Goal: Task Accomplishment & Management: Manage account settings

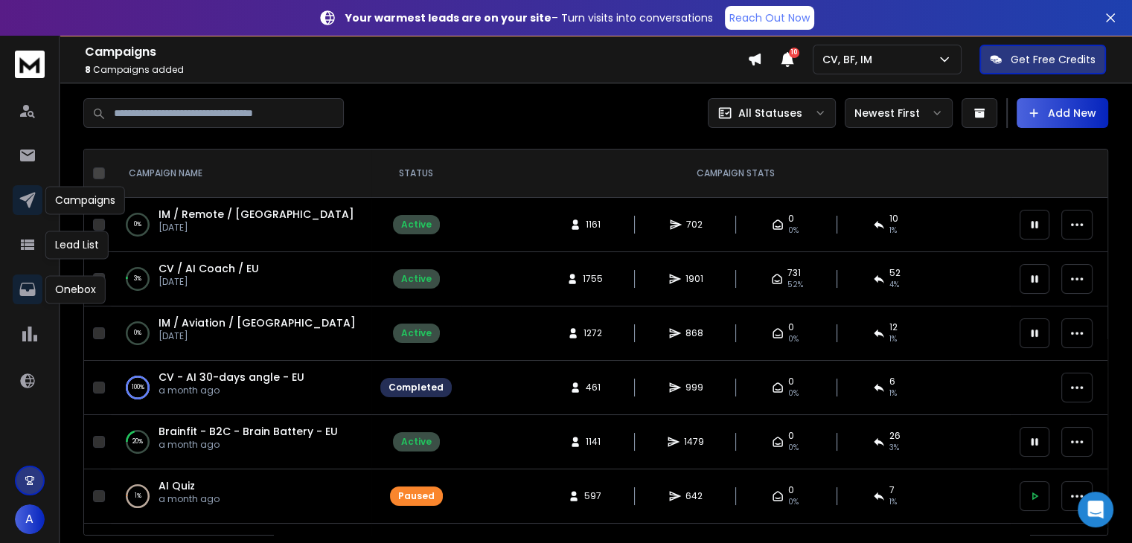
click at [17, 298] on link at bounding box center [28, 290] width 30 height 30
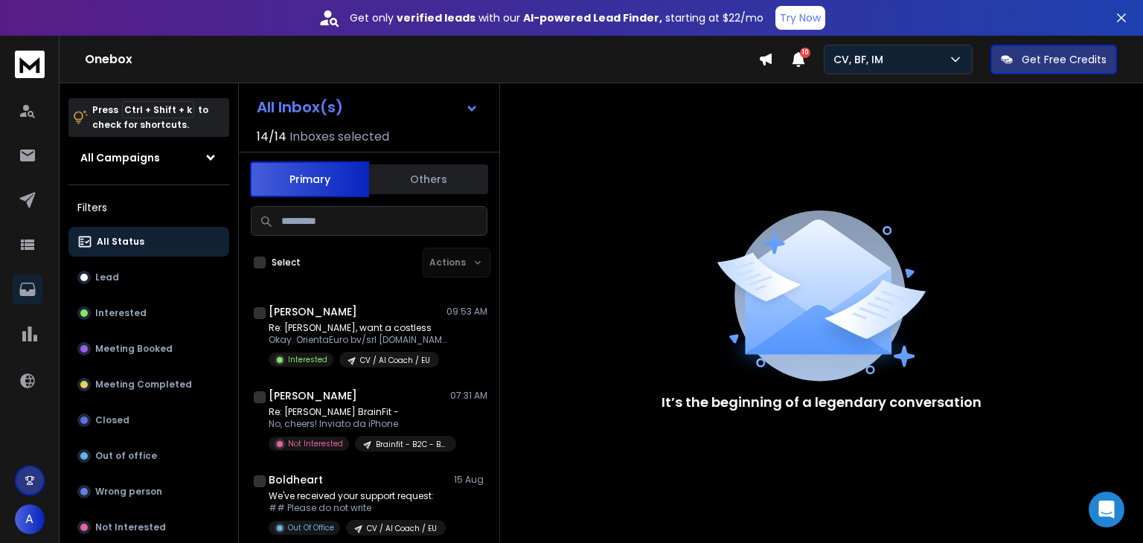
click at [908, 57] on div "CV, BF, IM" at bounding box center [897, 59] width 129 height 15
click at [897, 67] on button "CV, BF, IM" at bounding box center [898, 60] width 149 height 30
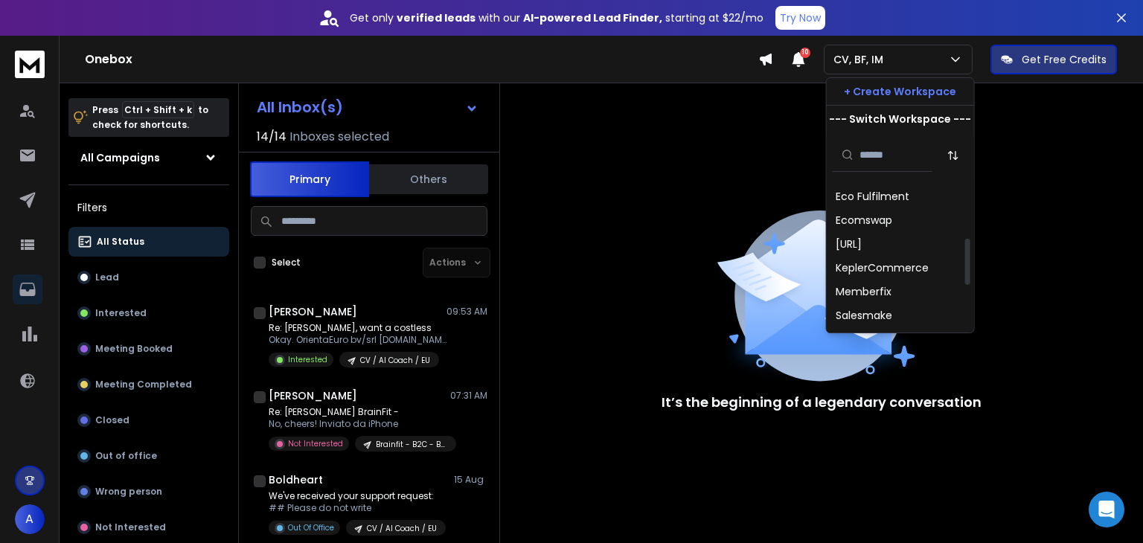
scroll to position [185, 0]
click at [966, 257] on div at bounding box center [967, 262] width 5 height 46
click at [885, 204] on div "Eco Fulfilment" at bounding box center [872, 198] width 74 height 15
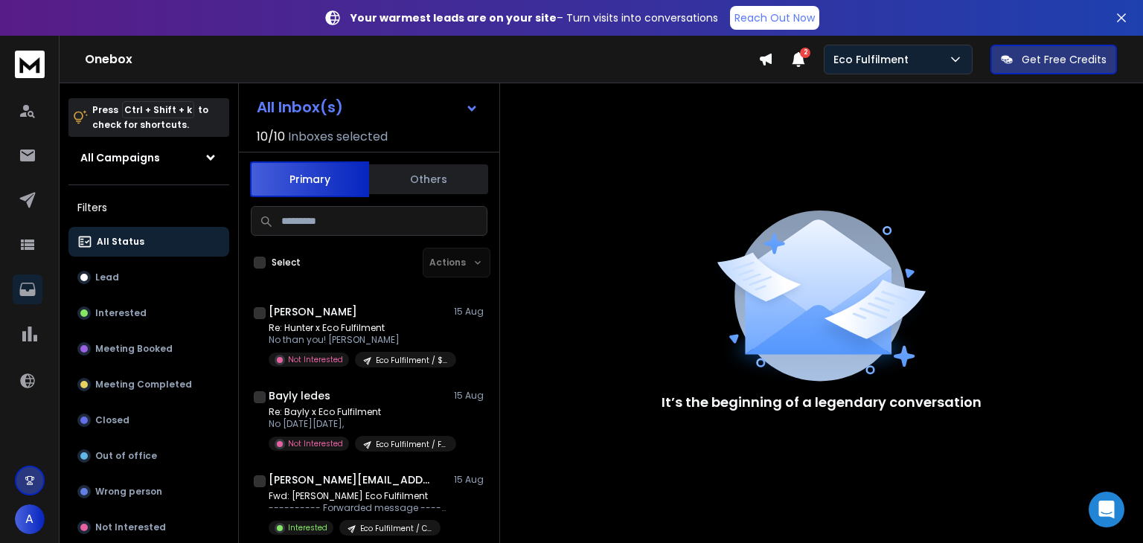
click at [890, 59] on p "Eco Fulfilment" at bounding box center [873, 59] width 81 height 15
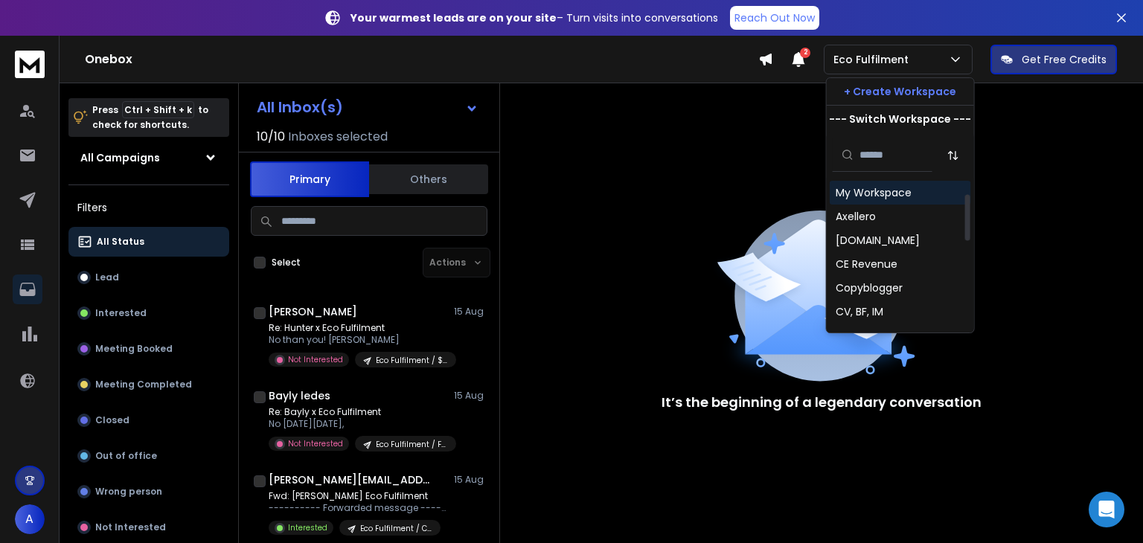
scroll to position [327, 0]
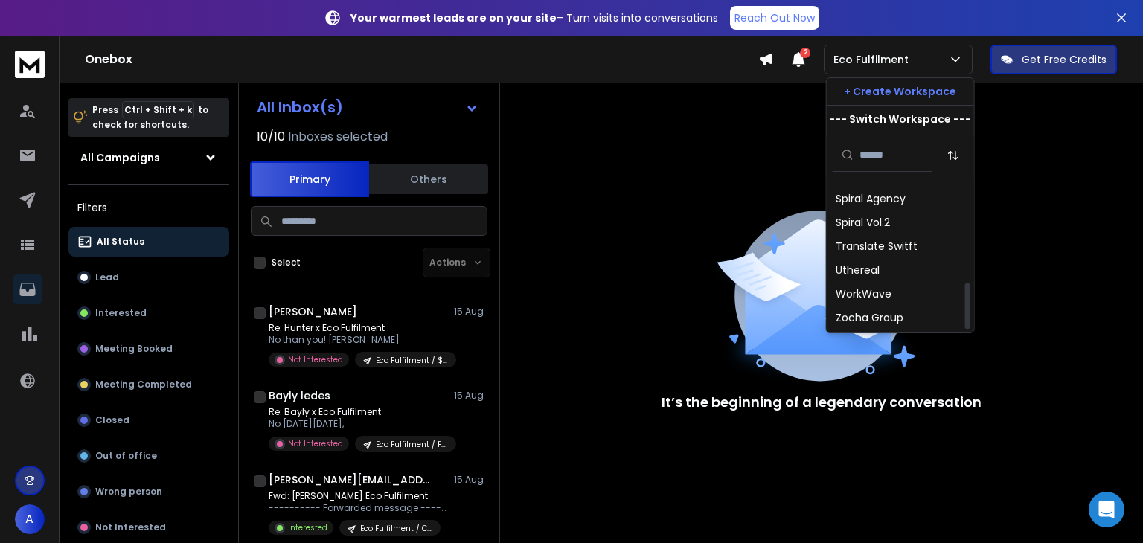
drag, startPoint x: 969, startPoint y: 202, endPoint x: 906, endPoint y: 309, distance: 124.7
click at [966, 329] on div at bounding box center [967, 306] width 5 height 46
click at [893, 296] on div "WorkWave" at bounding box center [900, 294] width 141 height 24
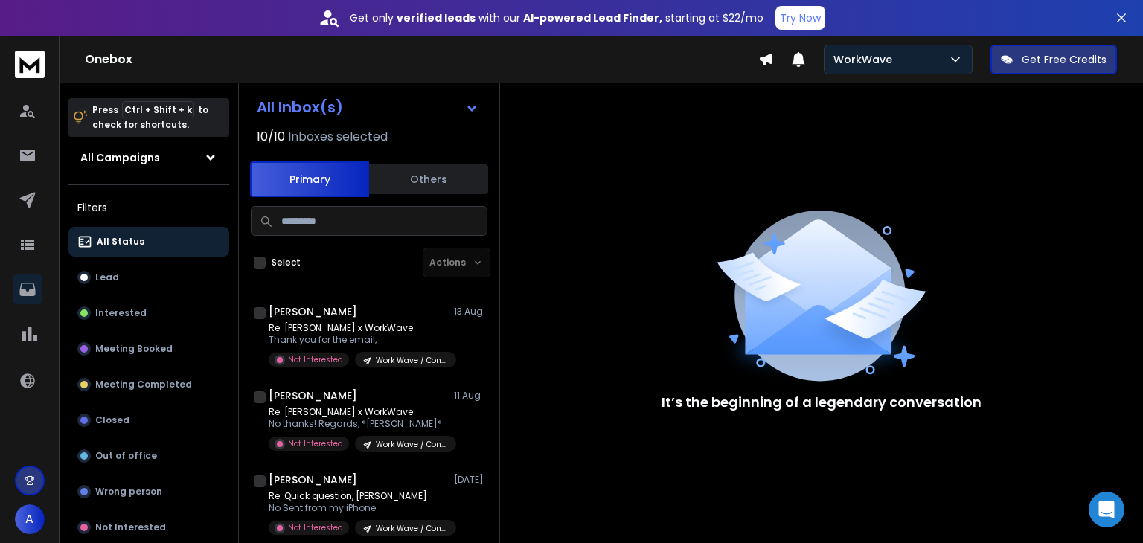
click at [880, 56] on p "WorkWave" at bounding box center [865, 59] width 65 height 15
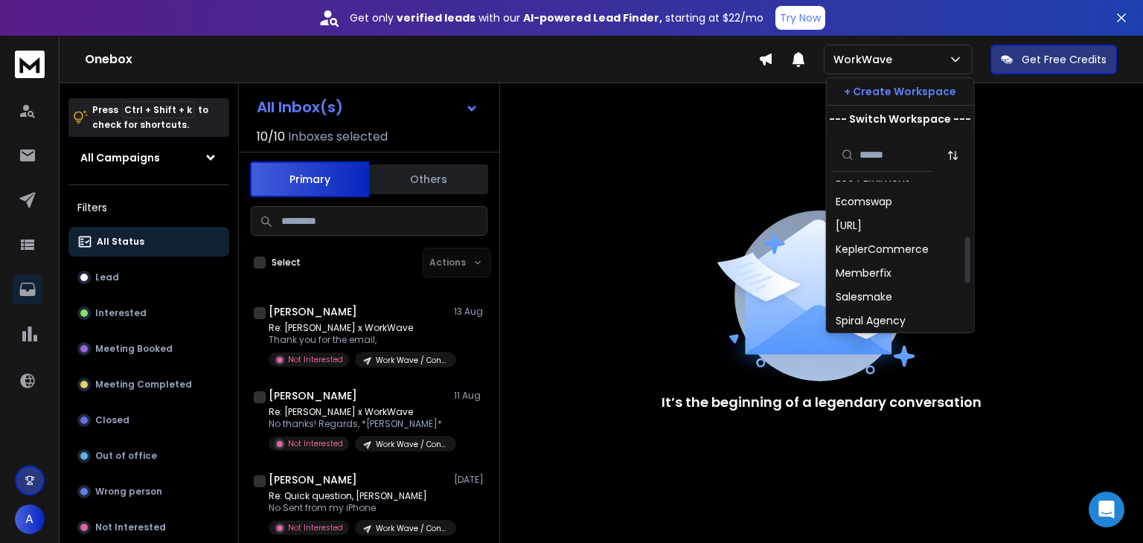
scroll to position [208, 0]
drag, startPoint x: 967, startPoint y: 191, endPoint x: 961, endPoint y: 256, distance: 65.0
click at [965, 256] on div at bounding box center [967, 269] width 5 height 46
click at [874, 300] on div "Salesmake" at bounding box center [863, 294] width 57 height 15
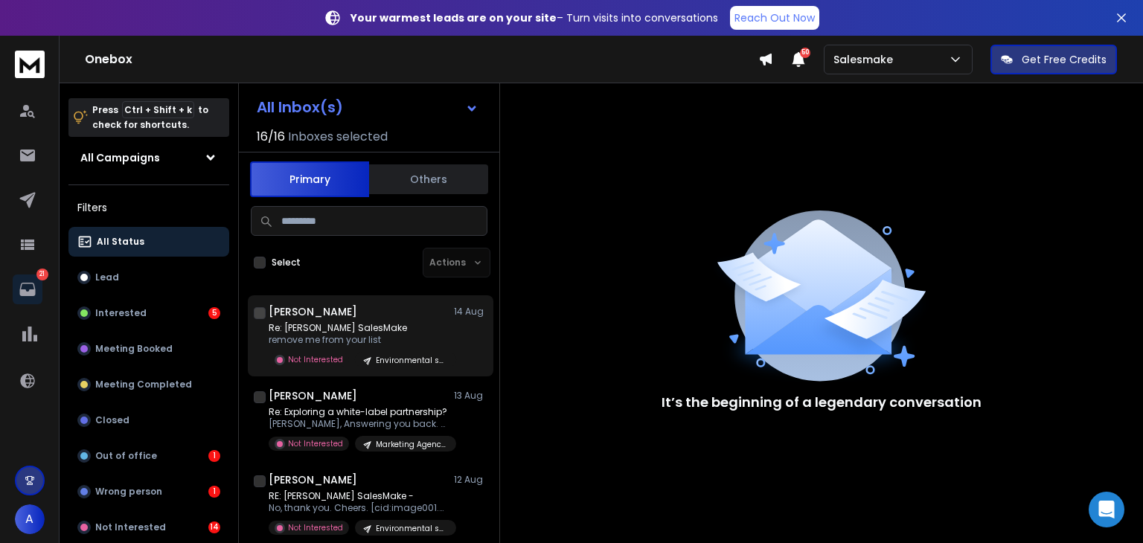
click at [397, 333] on p "Re: Steve x SalesMake" at bounding box center [358, 328] width 179 height 12
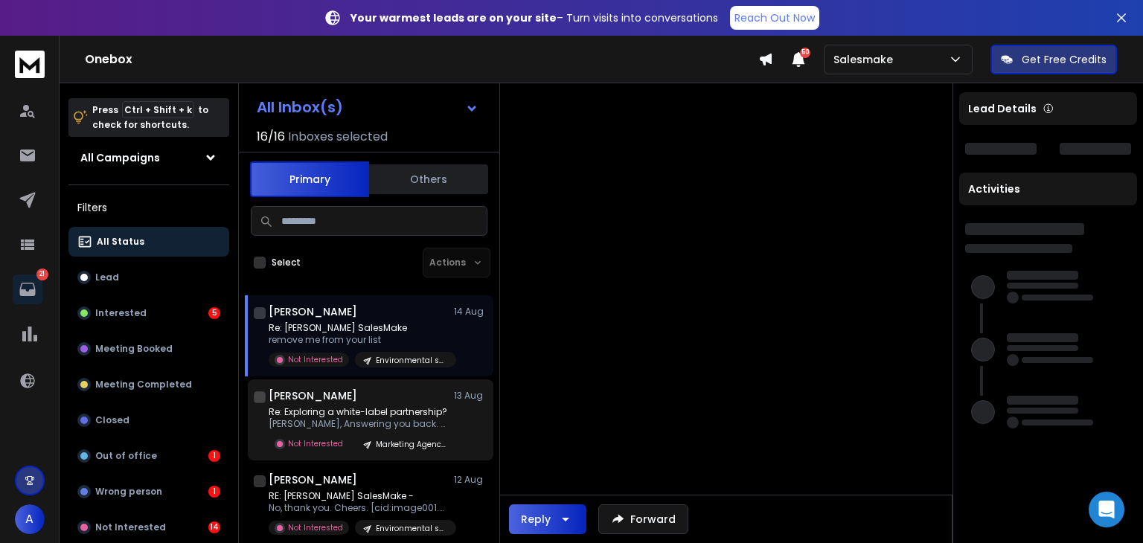
click at [397, 402] on div "Steve Driscoll 13 Aug" at bounding box center [378, 395] width 219 height 15
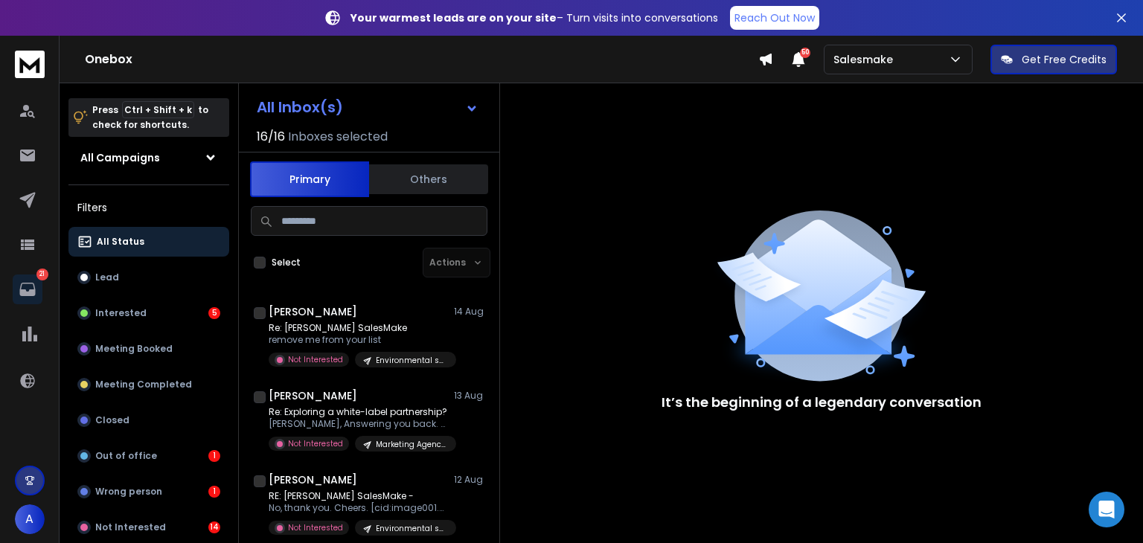
click at [807, 542] on div "It’s the beginning of a legendary conversation" at bounding box center [821, 314] width 643 height 462
click at [870, 60] on p "Salesmake" at bounding box center [865, 59] width 65 height 15
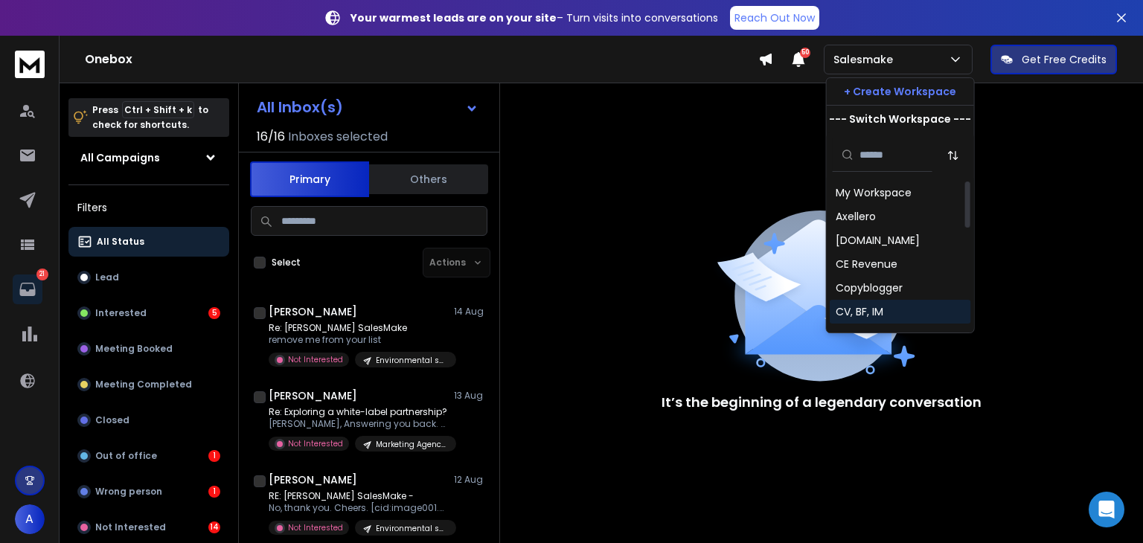
click at [895, 318] on div "CV, BF, IM" at bounding box center [900, 312] width 141 height 24
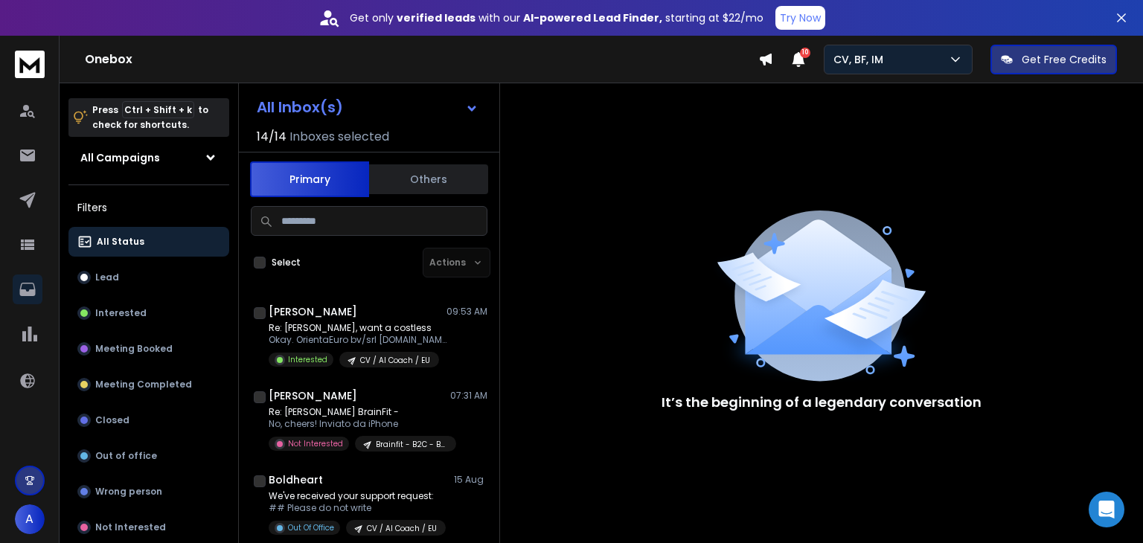
click at [878, 62] on p "CV, BF, IM" at bounding box center [861, 59] width 56 height 15
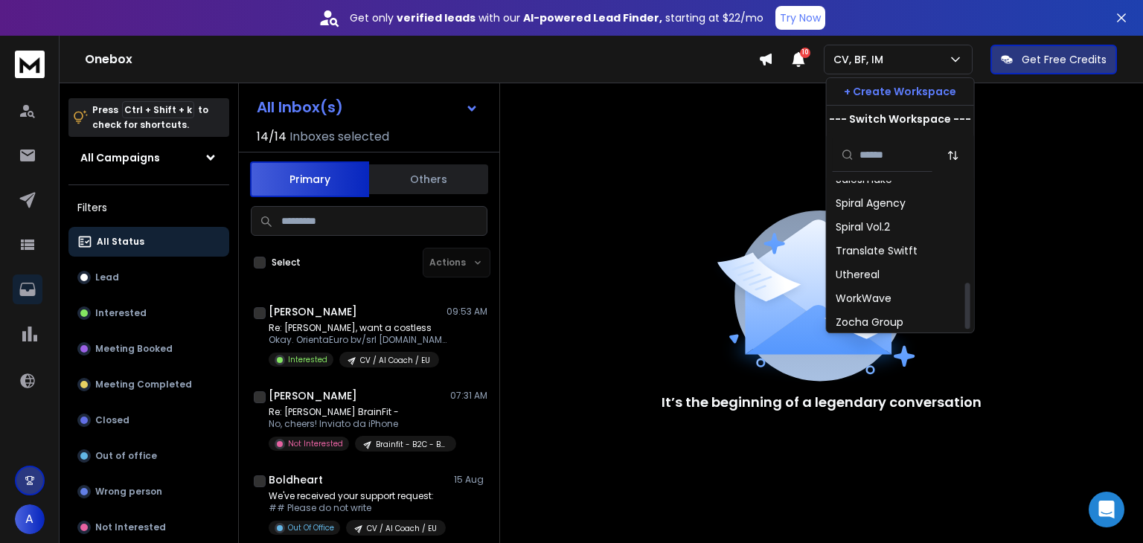
scroll to position [327, 0]
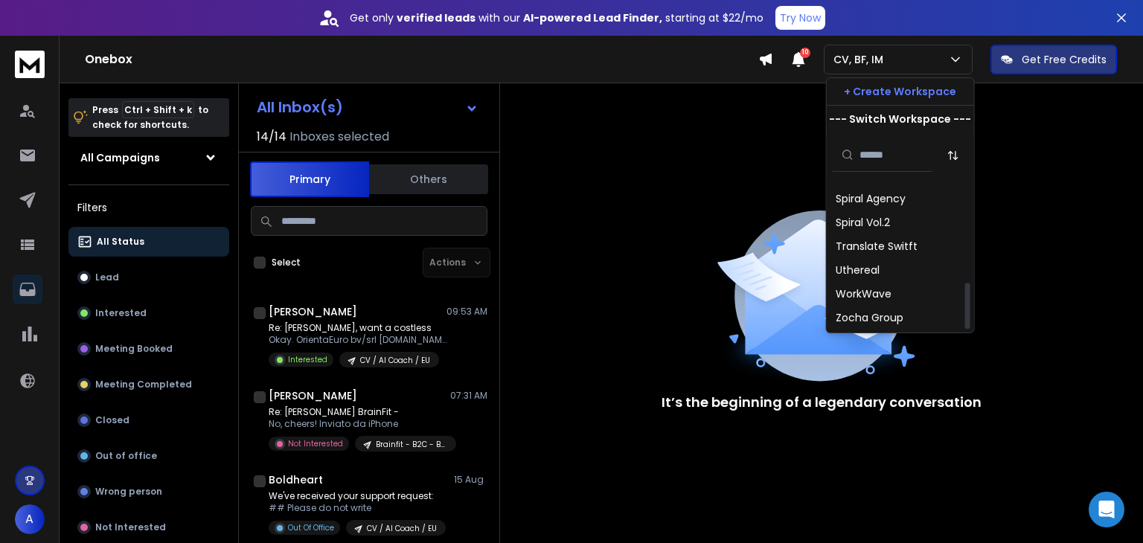
drag, startPoint x: 967, startPoint y: 208, endPoint x: 963, endPoint y: 316, distance: 108.7
click at [965, 316] on div at bounding box center [967, 306] width 5 height 46
click at [911, 295] on div "WorkWave" at bounding box center [900, 294] width 141 height 24
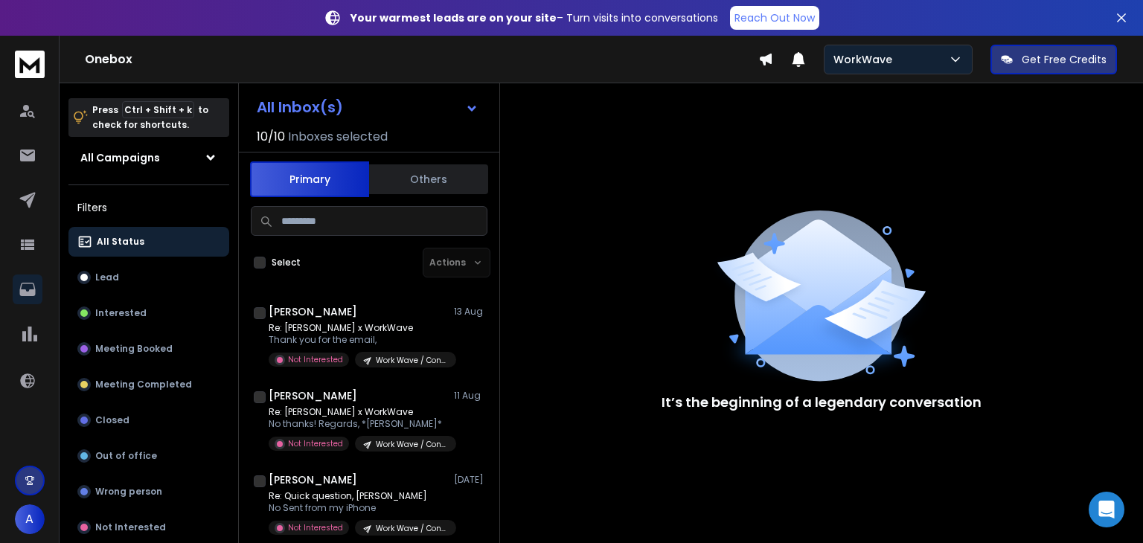
click at [904, 60] on div "WorkWave" at bounding box center [897, 59] width 129 height 15
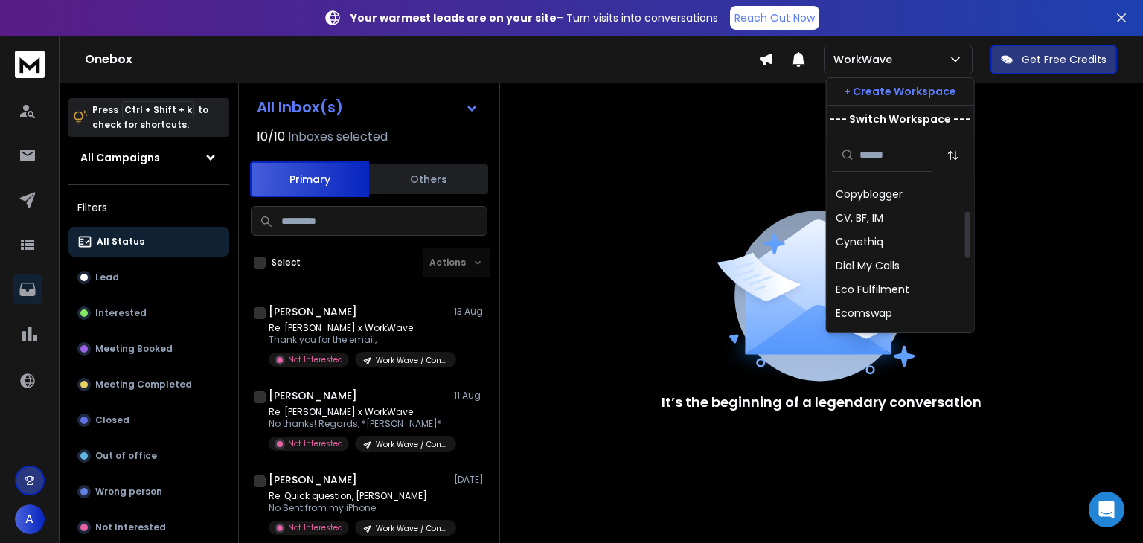
scroll to position [101, 0]
drag, startPoint x: 967, startPoint y: 205, endPoint x: 963, endPoint y: 237, distance: 31.5
click at [965, 237] on div at bounding box center [967, 236] width 5 height 46
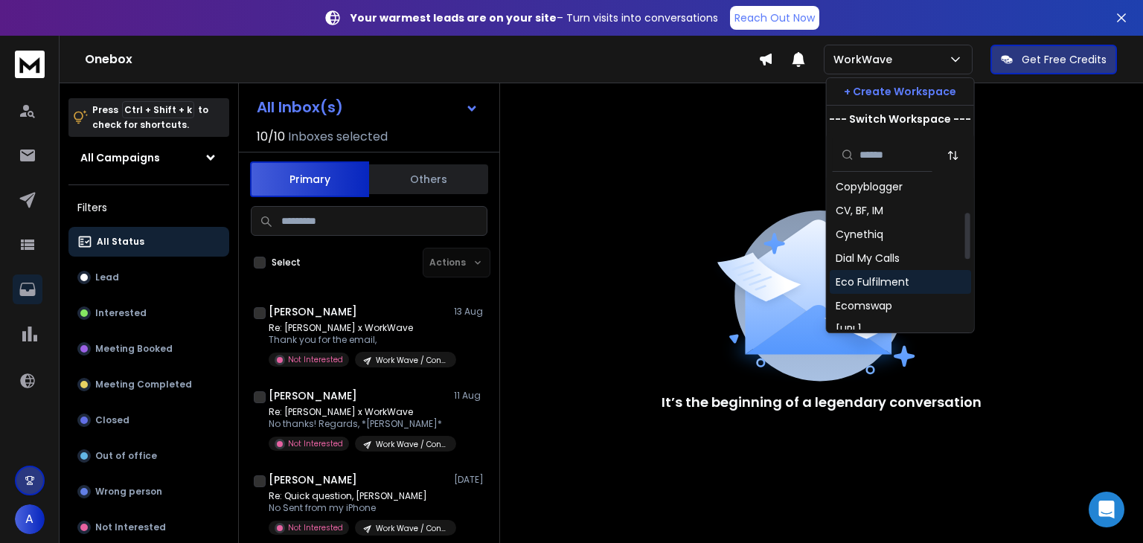
click at [920, 272] on div "Eco Fulfilment" at bounding box center [900, 282] width 141 height 24
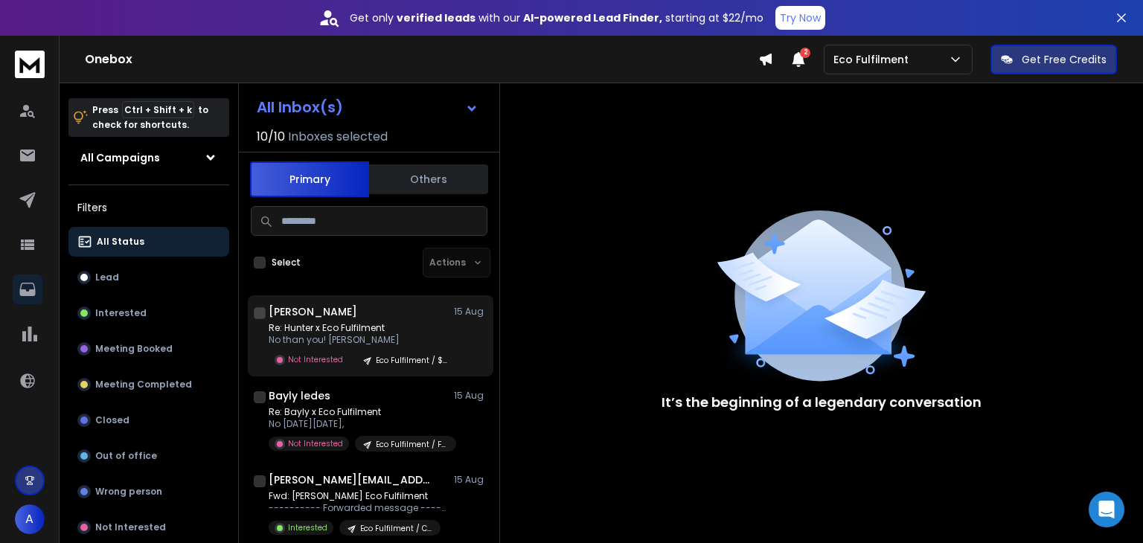
click at [421, 315] on div "[PERSON_NAME] [DATE]" at bounding box center [378, 311] width 219 height 15
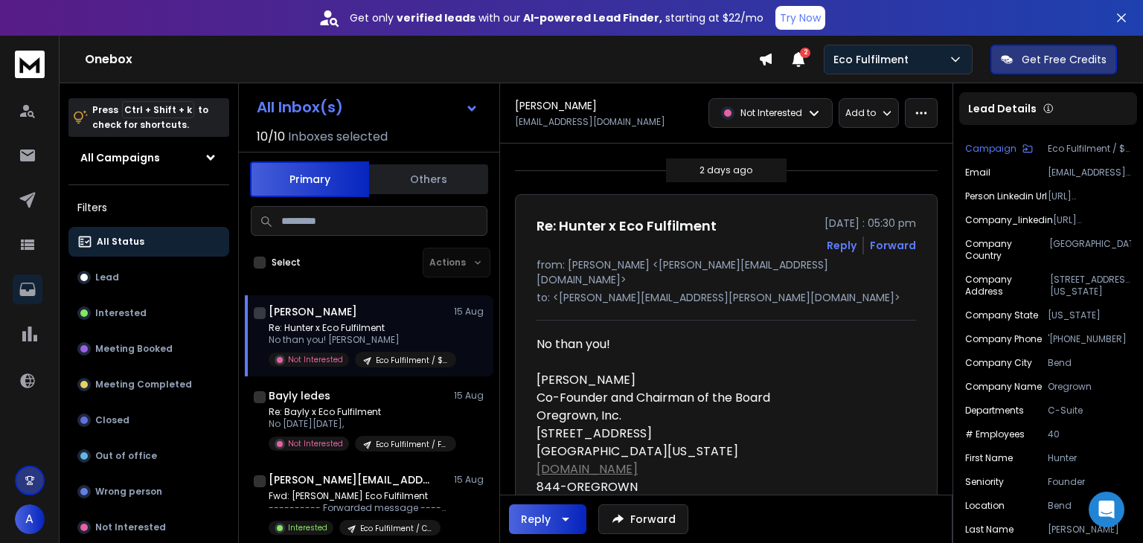
click at [899, 63] on p "Eco Fulfilment" at bounding box center [873, 59] width 81 height 15
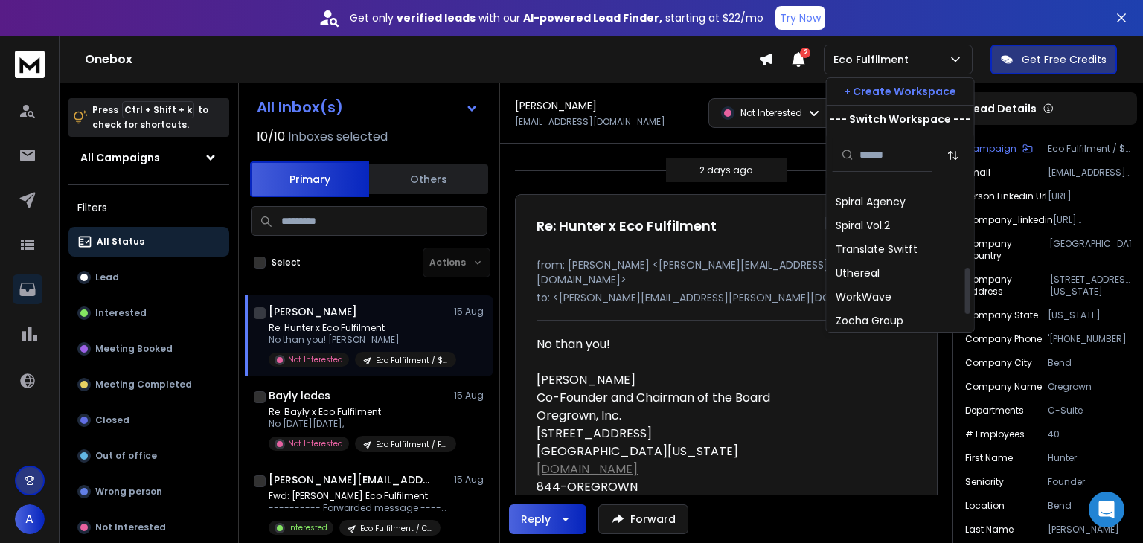
scroll to position [327, 0]
drag, startPoint x: 966, startPoint y: 212, endPoint x: 976, endPoint y: 341, distance: 129.8
click at [970, 329] on div at bounding box center [967, 306] width 5 height 46
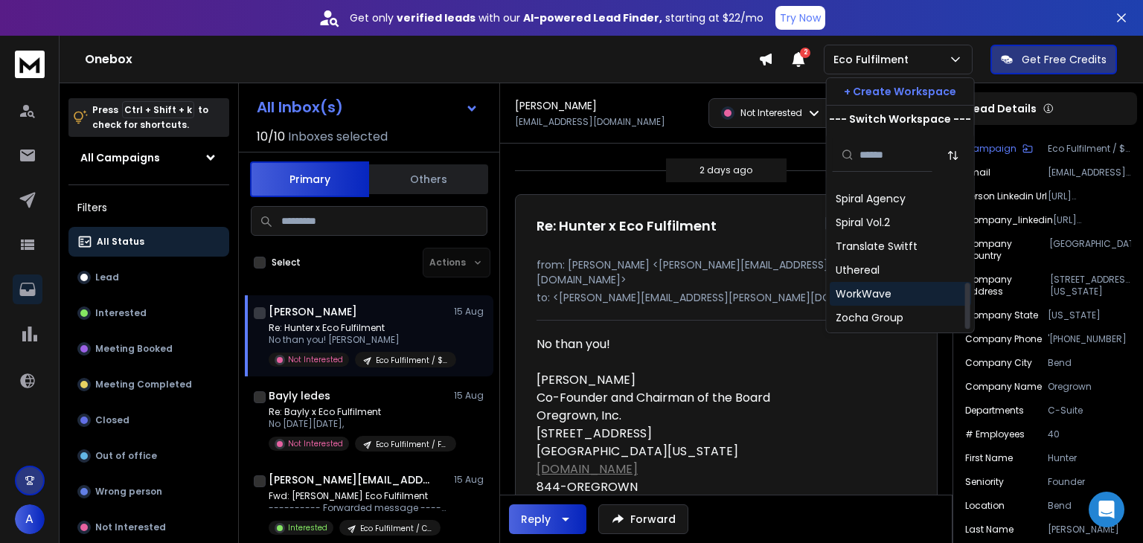
click at [860, 292] on div "WorkWave" at bounding box center [863, 293] width 56 height 15
